Goal: Navigation & Orientation: Find specific page/section

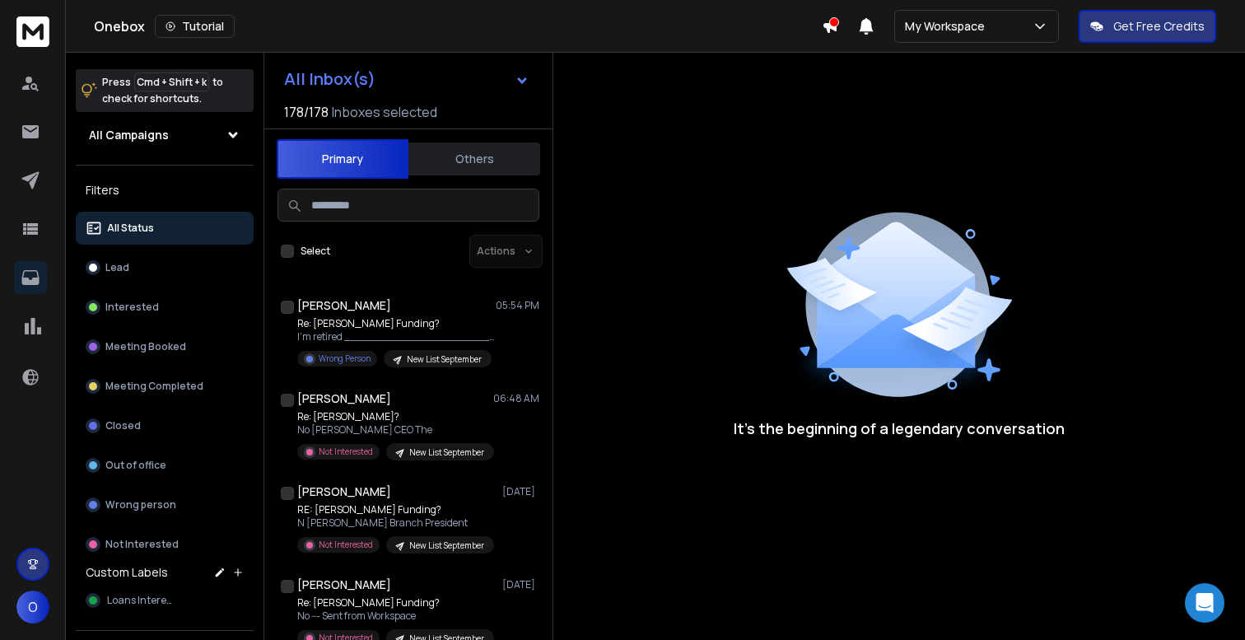
click at [507, 185] on div at bounding box center [408, 202] width 275 height 40
drag, startPoint x: 485, startPoint y: 166, endPoint x: 475, endPoint y: 161, distance: 11.4
click at [475, 161] on button "Others" at bounding box center [475, 159] width 132 height 36
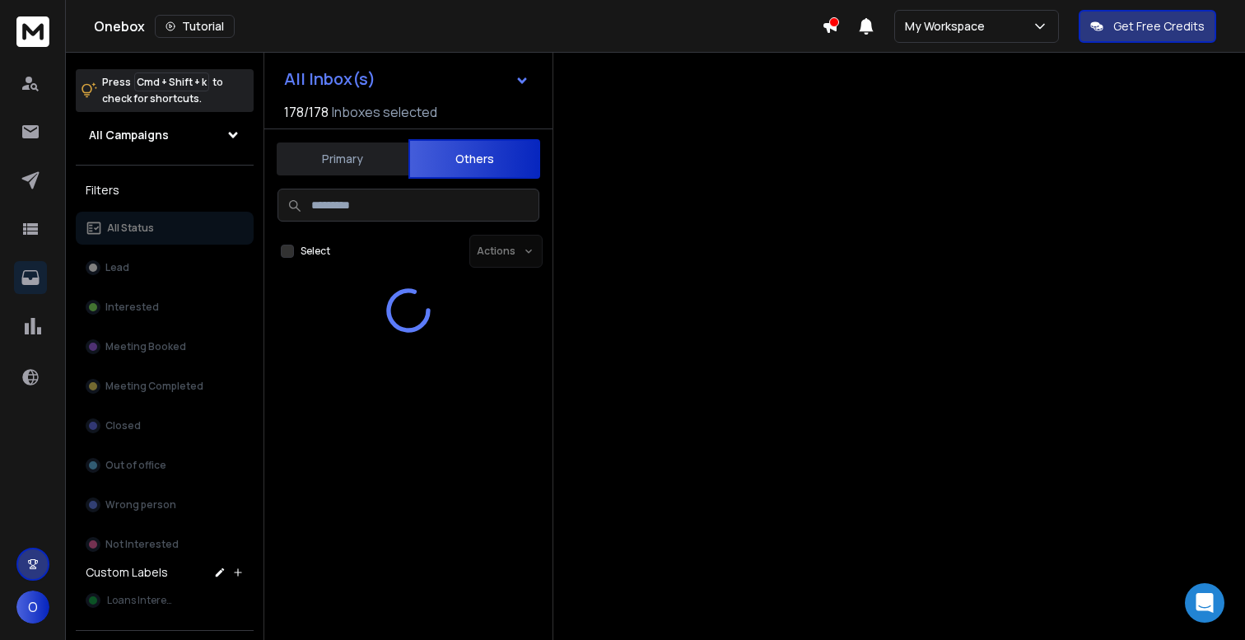
click at [475, 161] on button "Others" at bounding box center [475, 159] width 132 height 40
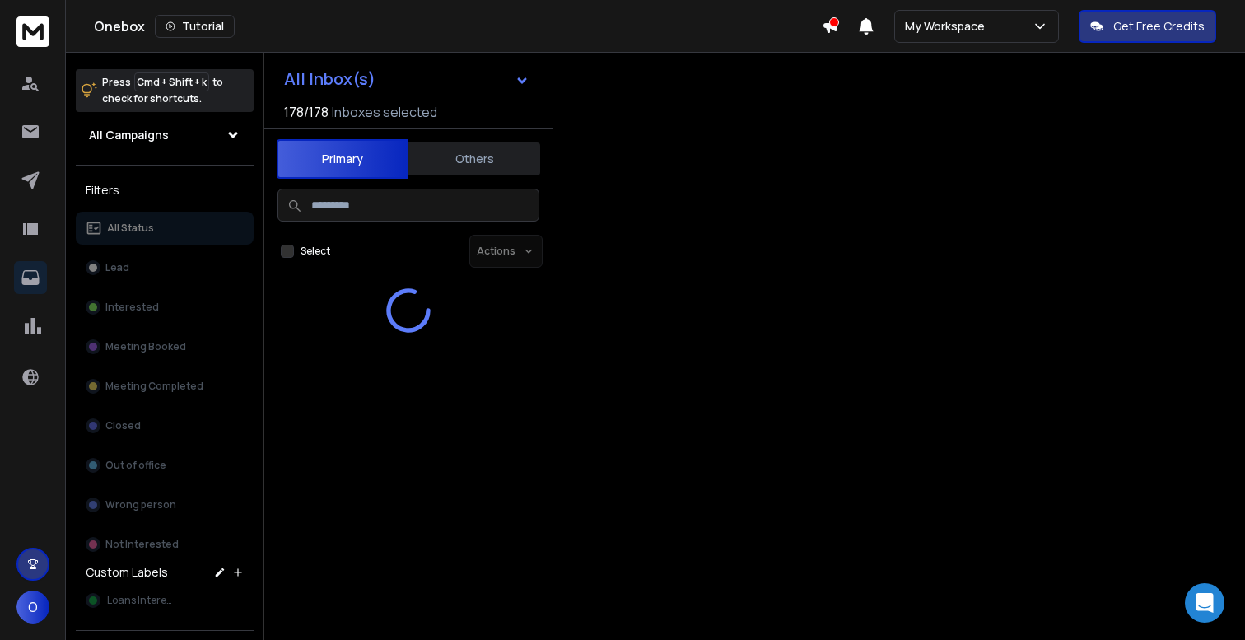
click at [345, 160] on button "Primary" at bounding box center [343, 159] width 132 height 40
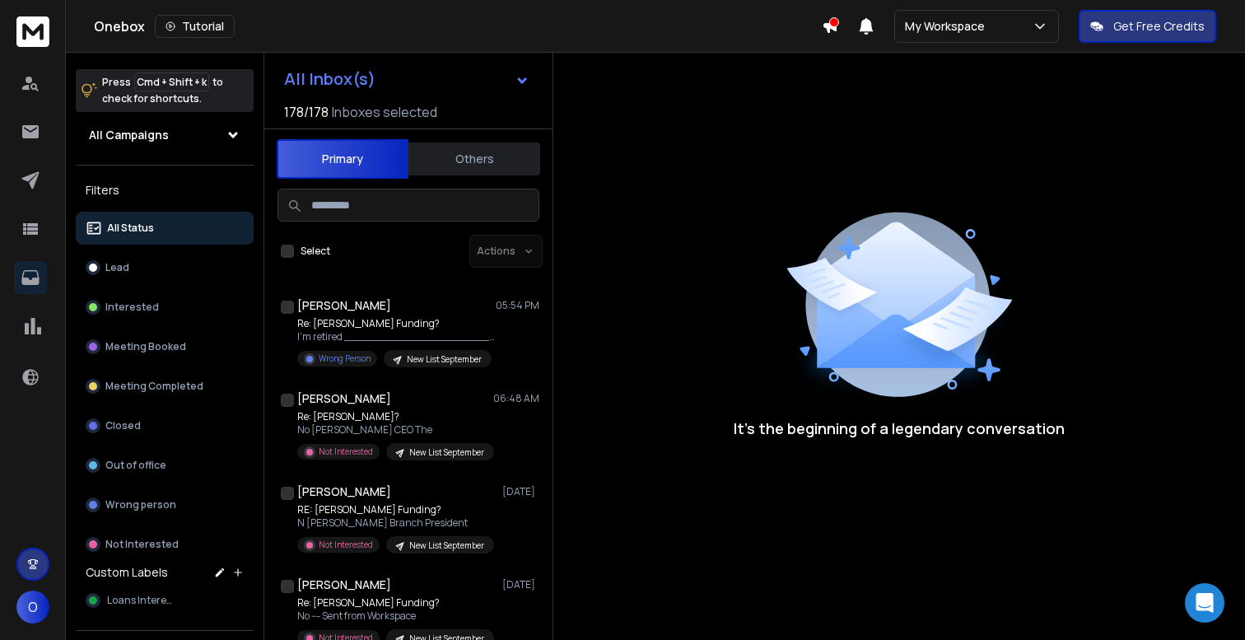
click at [414, 161] on button "Others" at bounding box center [475, 159] width 132 height 36
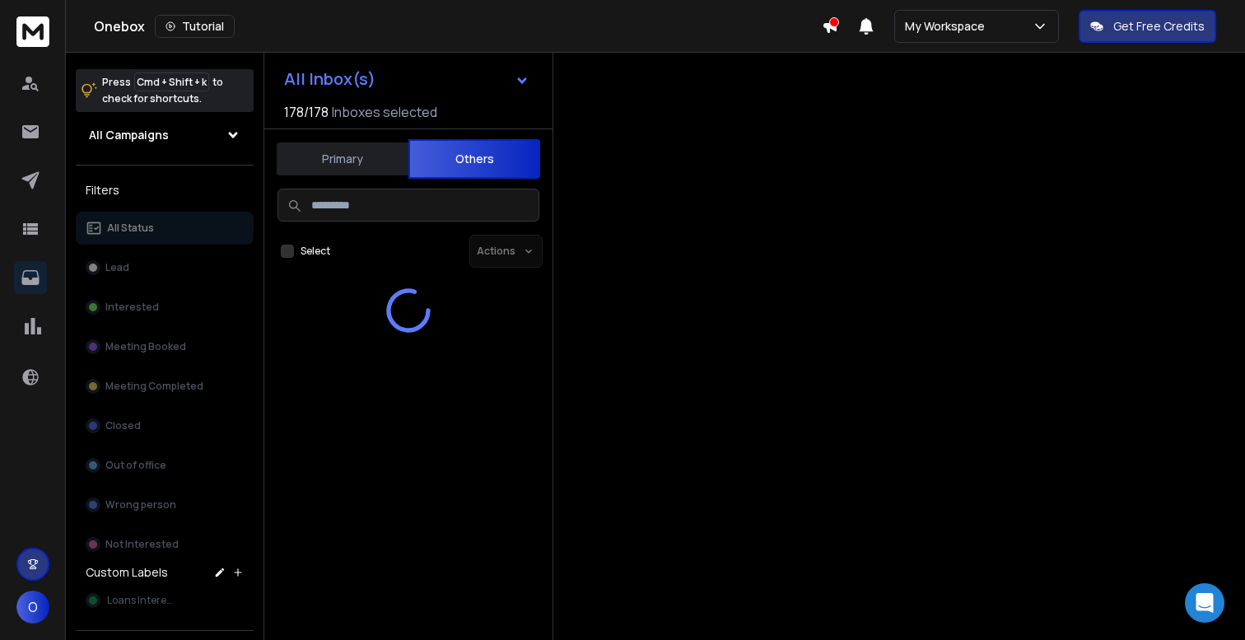
click at [409, 161] on button "Others" at bounding box center [475, 159] width 132 height 40
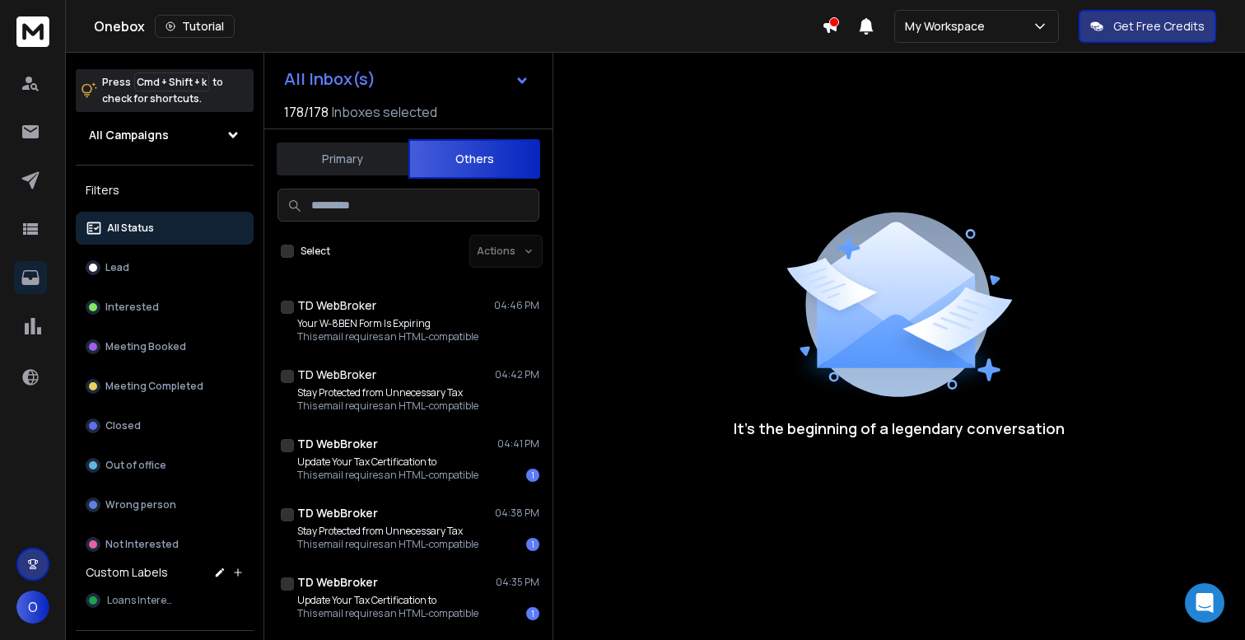
click at [395, 163] on button "Primary" at bounding box center [343, 159] width 132 height 36
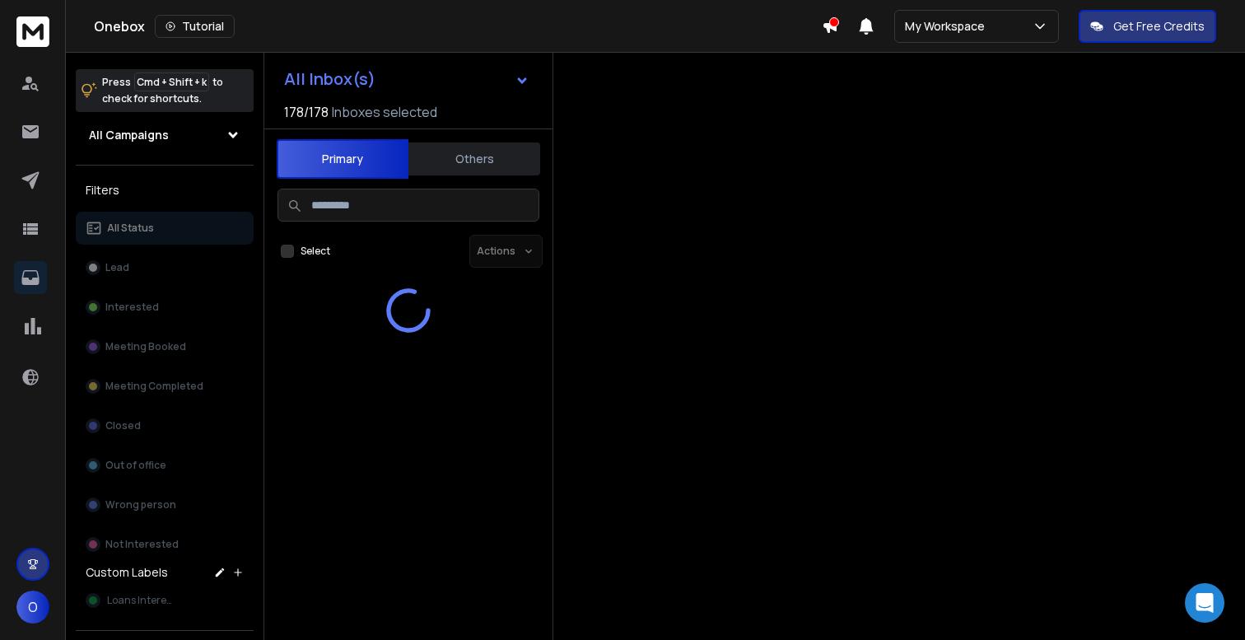
click at [395, 163] on button "Primary" at bounding box center [343, 159] width 132 height 40
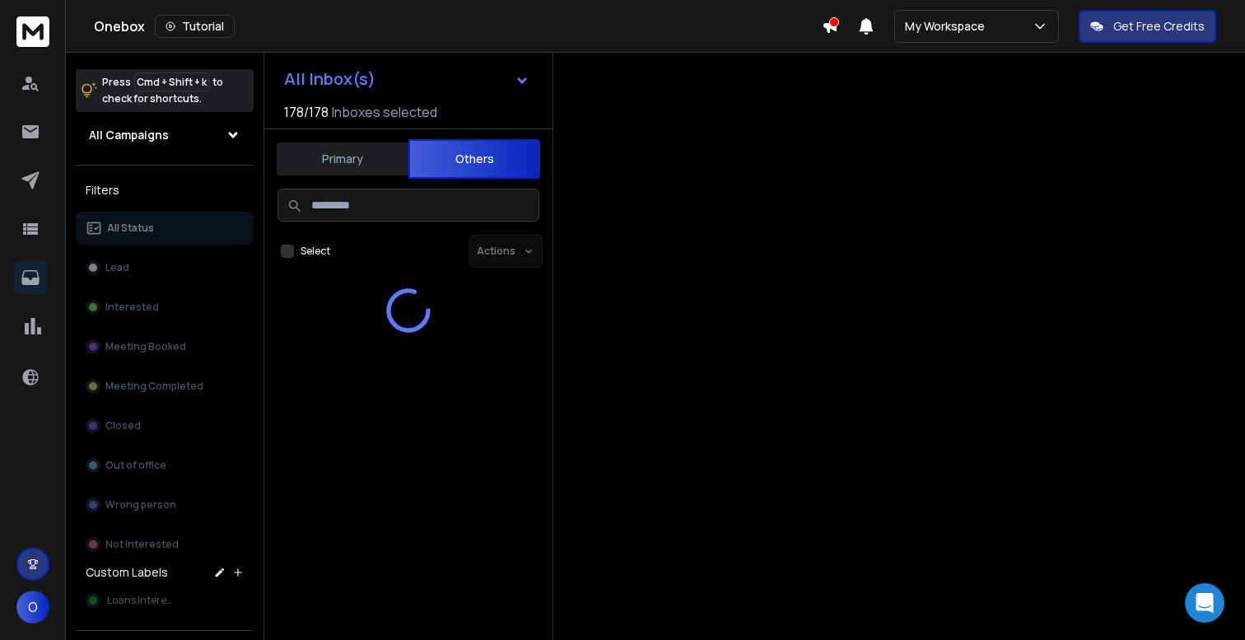
click at [445, 156] on button "Others" at bounding box center [475, 159] width 132 height 40
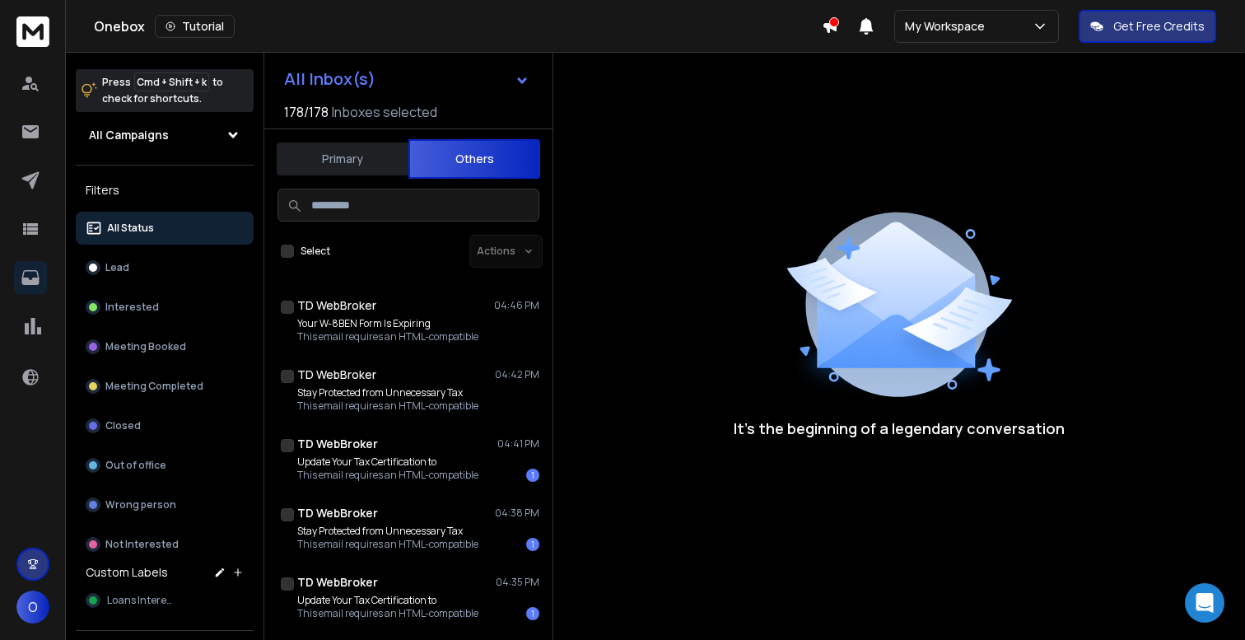
click at [352, 163] on button "Primary" at bounding box center [343, 159] width 132 height 36
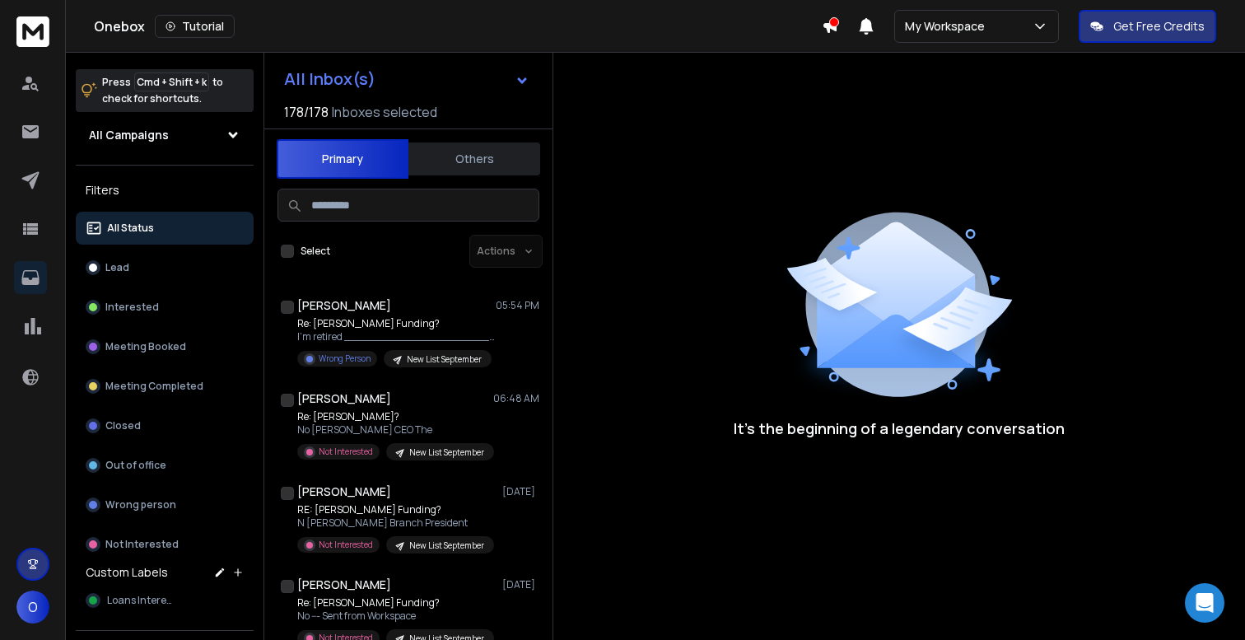
click at [488, 158] on button "Others" at bounding box center [475, 159] width 132 height 36
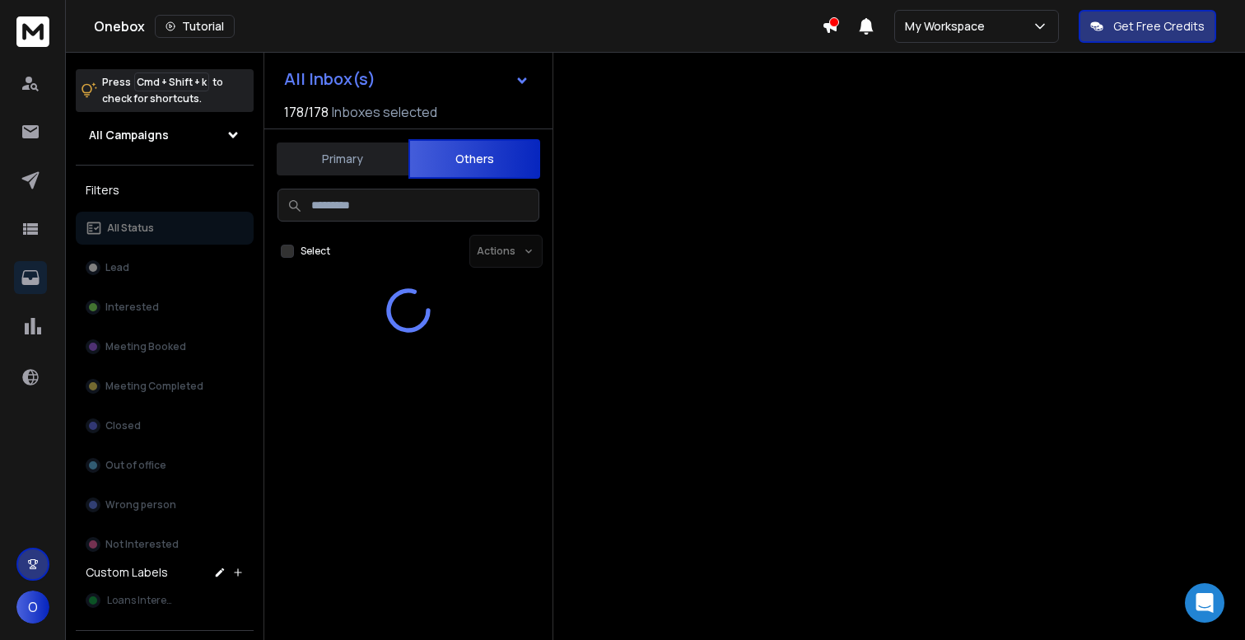
click at [351, 157] on button "Primary" at bounding box center [343, 159] width 132 height 36
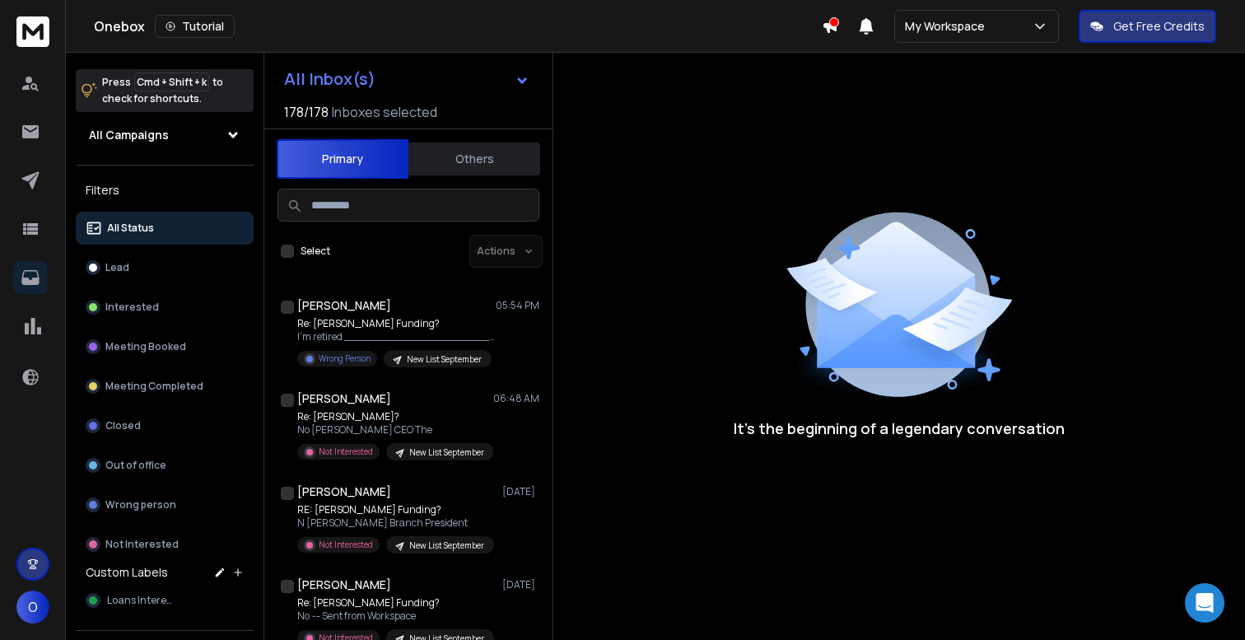
click at [488, 175] on button "Others" at bounding box center [475, 159] width 132 height 36
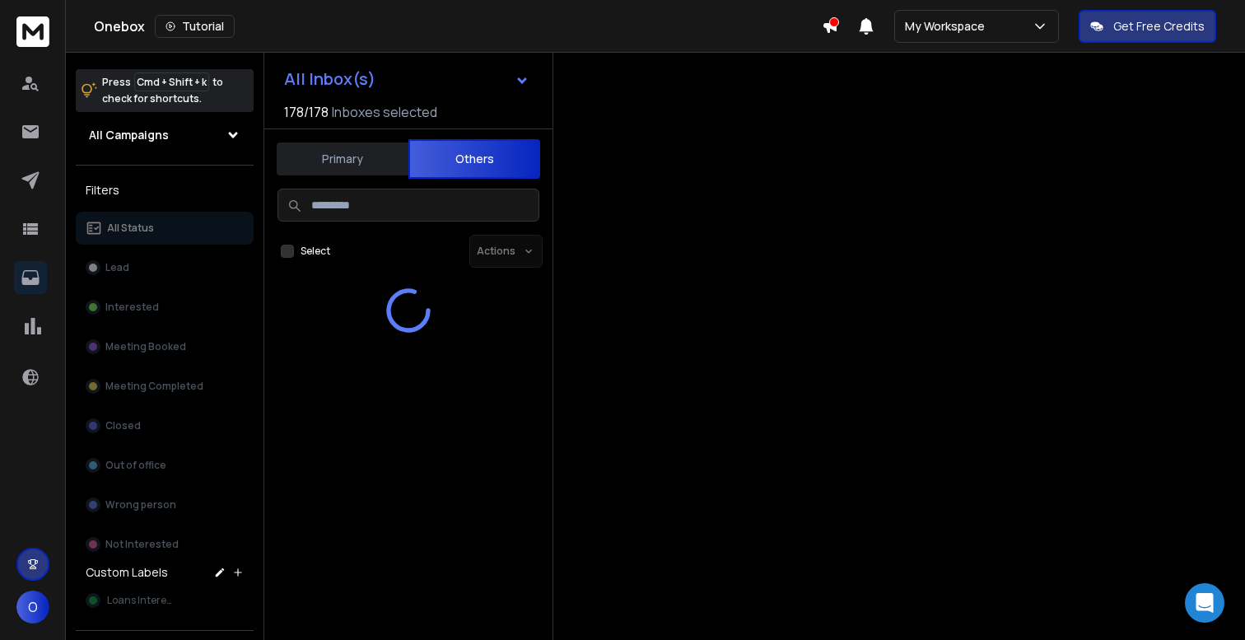
click at [451, 167] on button "Others" at bounding box center [475, 159] width 132 height 40
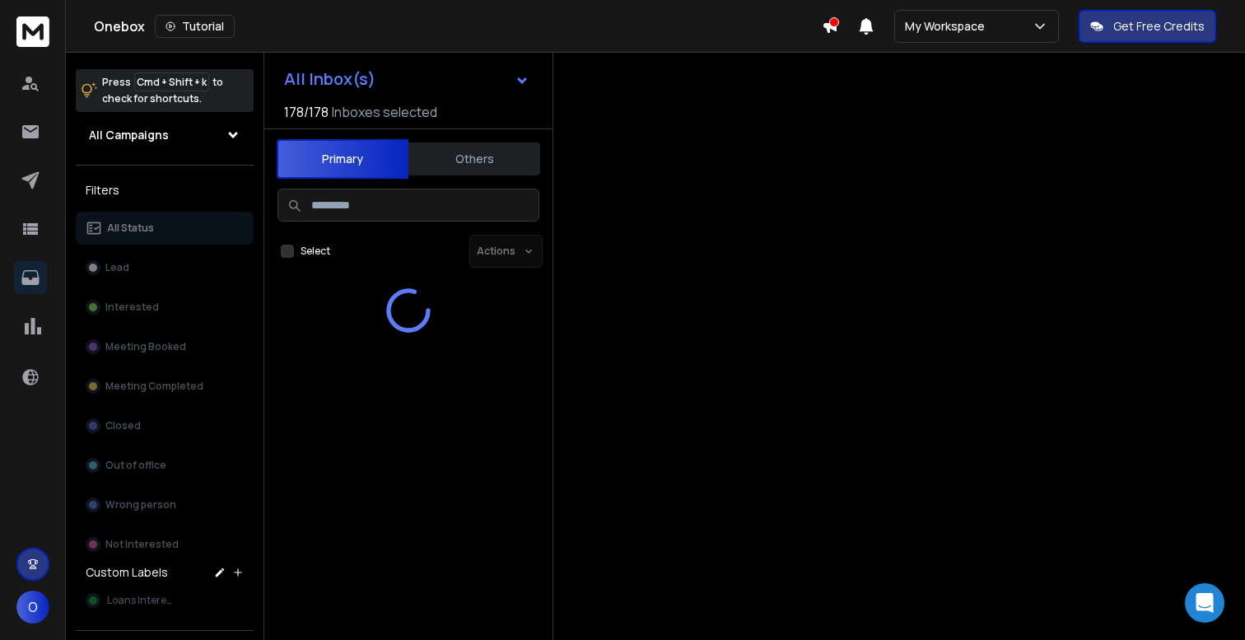
click at [376, 166] on button "Primary" at bounding box center [343, 159] width 132 height 40
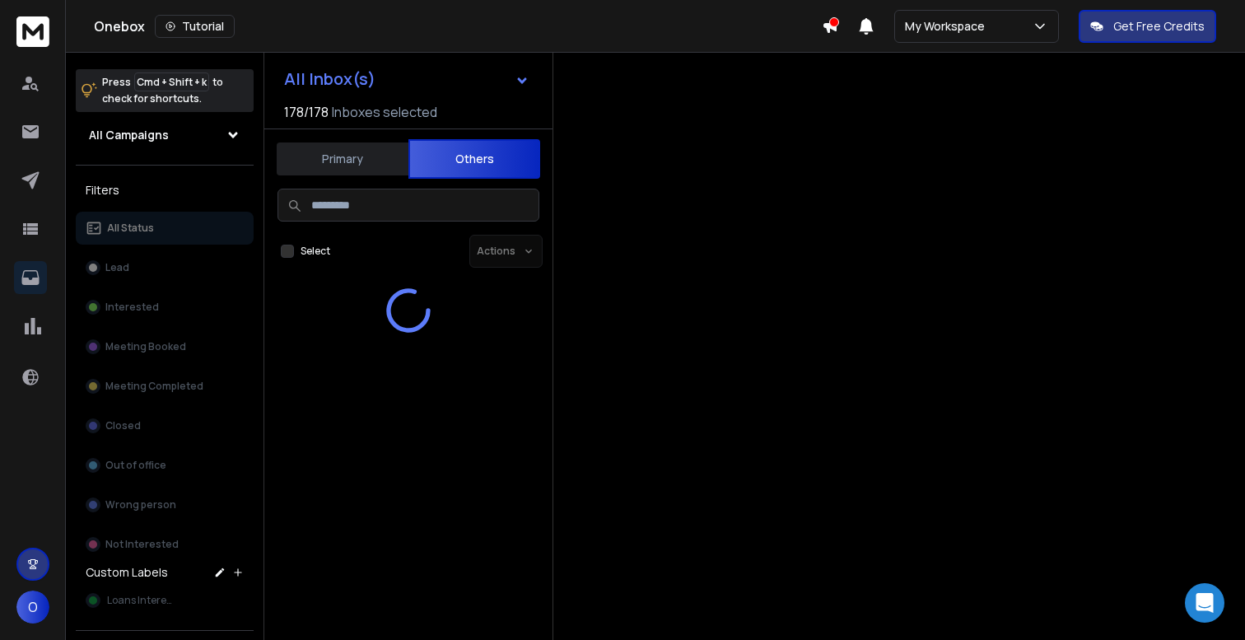
click at [482, 149] on button "Others" at bounding box center [475, 159] width 132 height 40
click at [353, 166] on button "Primary" at bounding box center [343, 159] width 132 height 36
